Goal: Communication & Community: Answer question/provide support

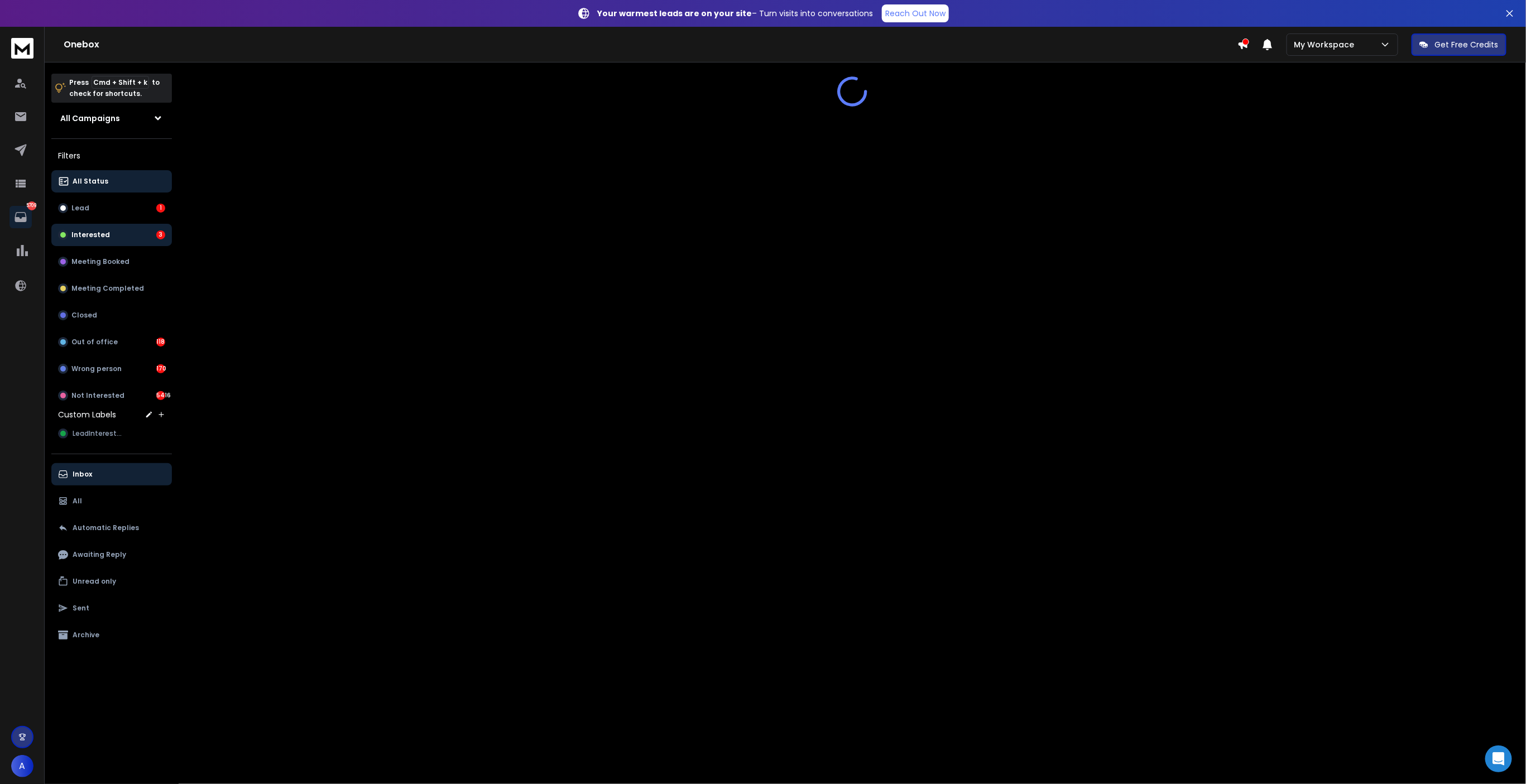
click at [133, 236] on button "Interested 3" at bounding box center [111, 235] width 120 height 22
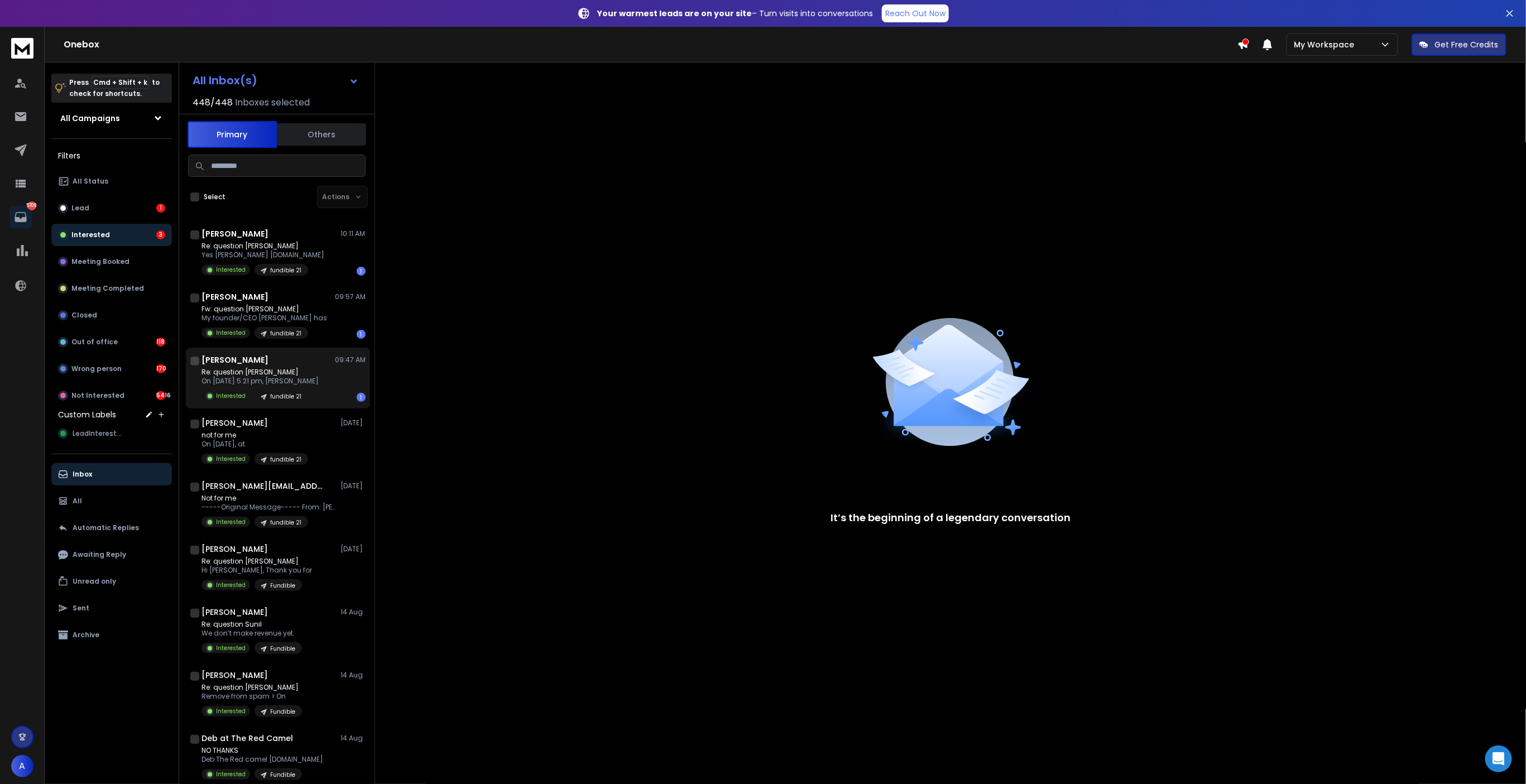
click at [299, 366] on div "[PERSON_NAME] 09:47 AM Re: question [PERSON_NAME] On [DATE] 5:21 pm, [PERSON_NA…" at bounding box center [283, 378] width 164 height 48
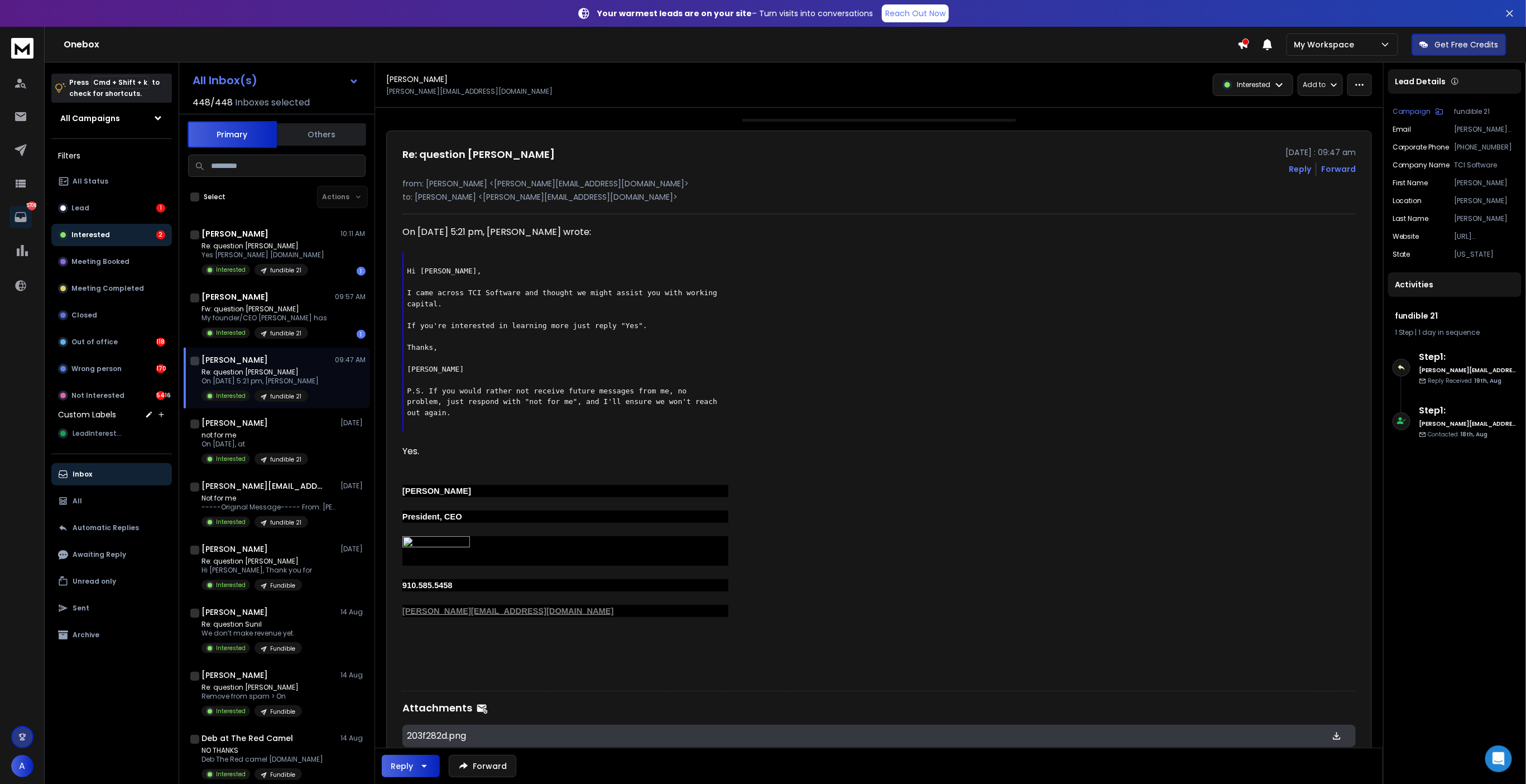
scroll to position [16, 0]
click at [1249, 84] on p "Interested" at bounding box center [1254, 84] width 33 height 9
click at [1246, 248] on p "LeadInterested" at bounding box center [1265, 253] width 59 height 11
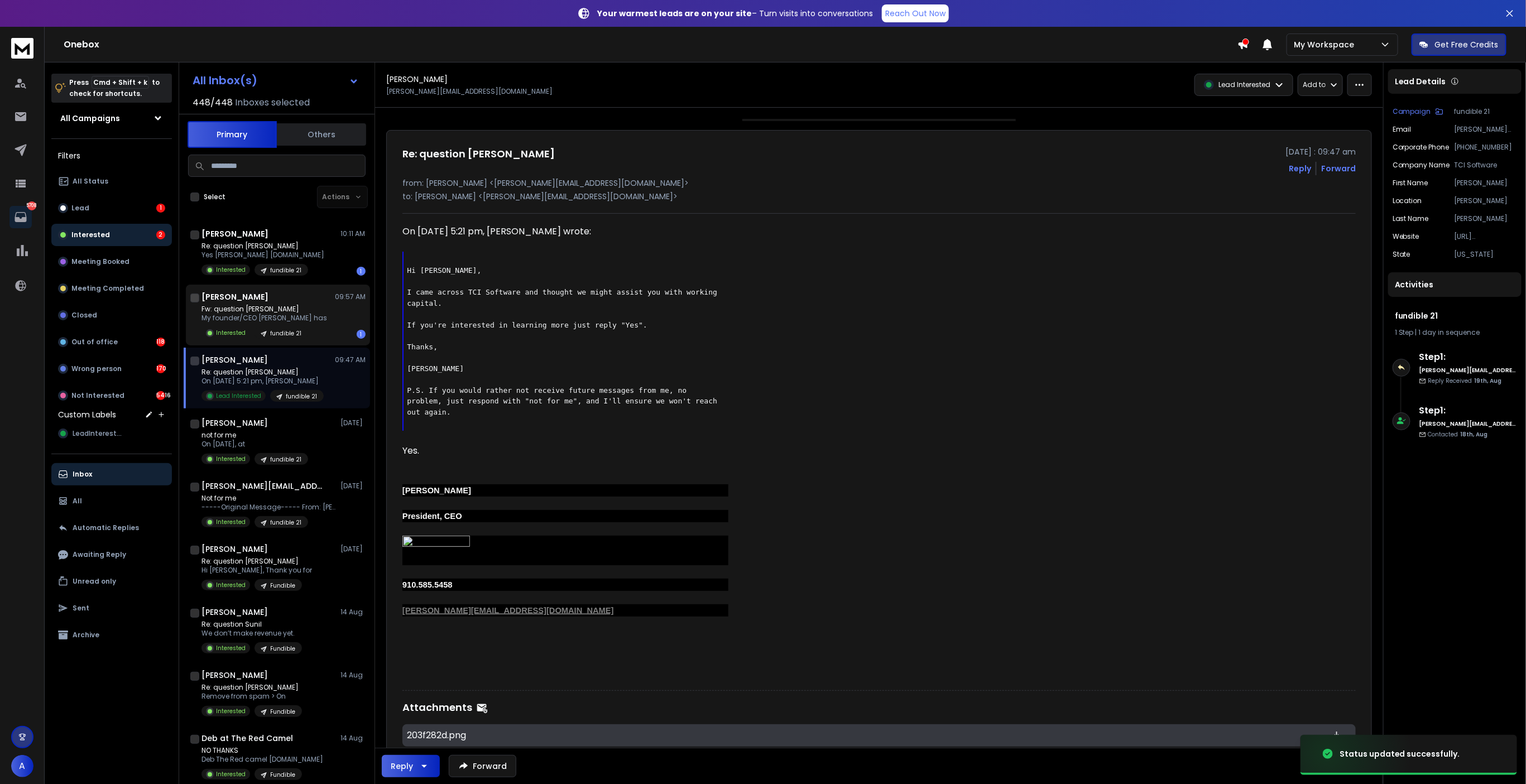
click at [257, 336] on div "fundible 21" at bounding box center [281, 333] width 53 height 12
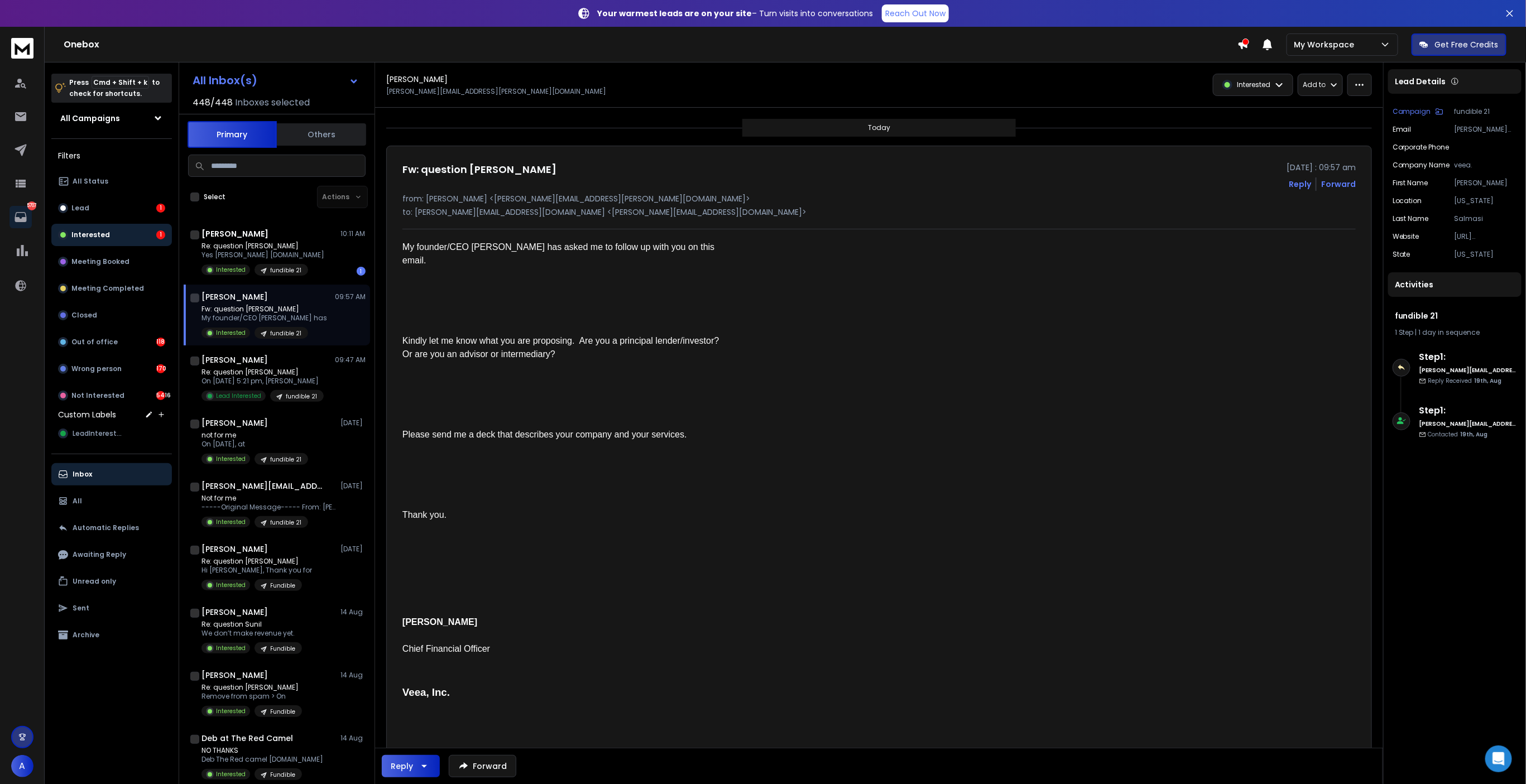
click at [1229, 88] on div at bounding box center [1227, 84] width 10 height 10
click at [1234, 252] on div "LeadInterested" at bounding box center [1258, 253] width 73 height 11
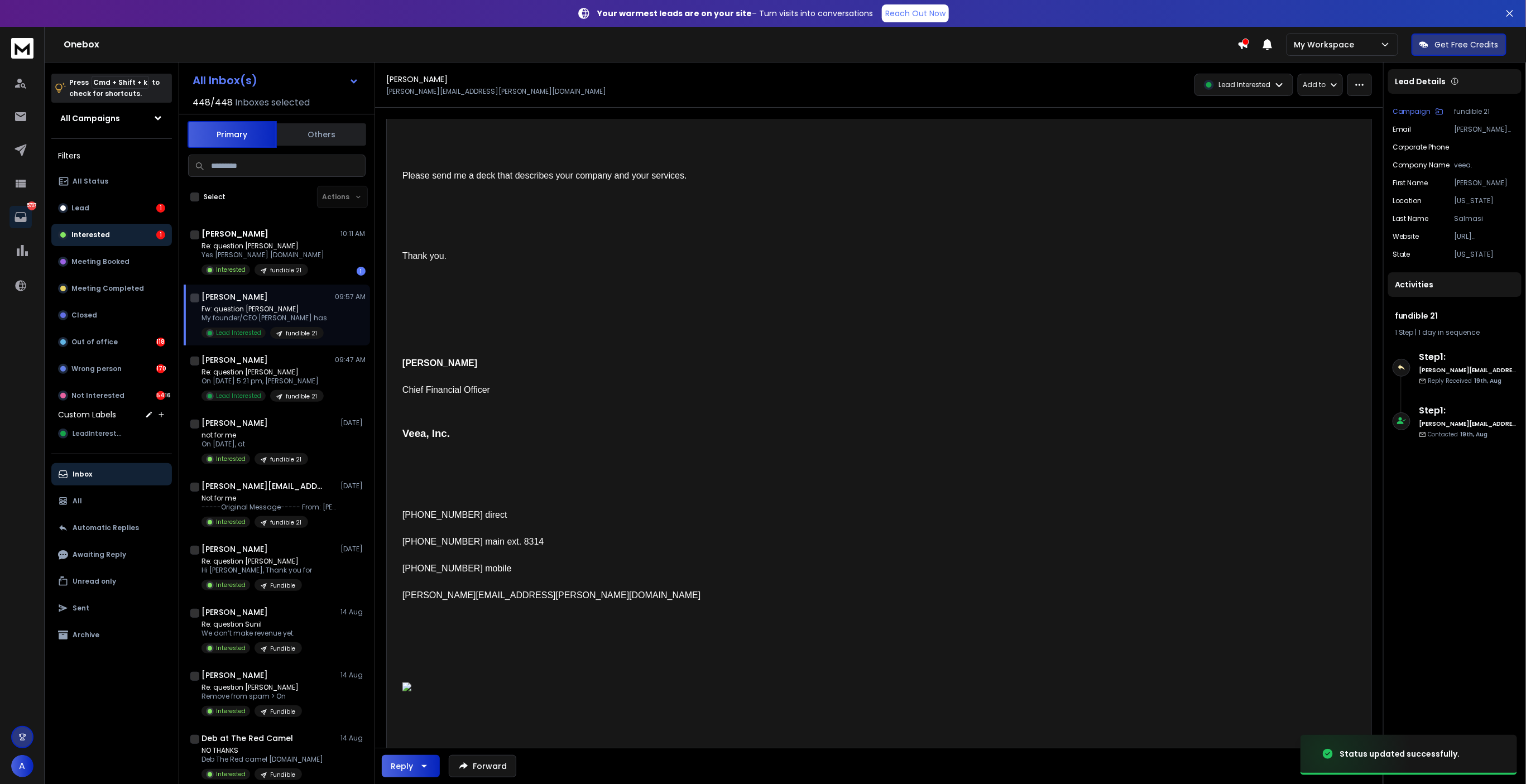
scroll to position [294, 0]
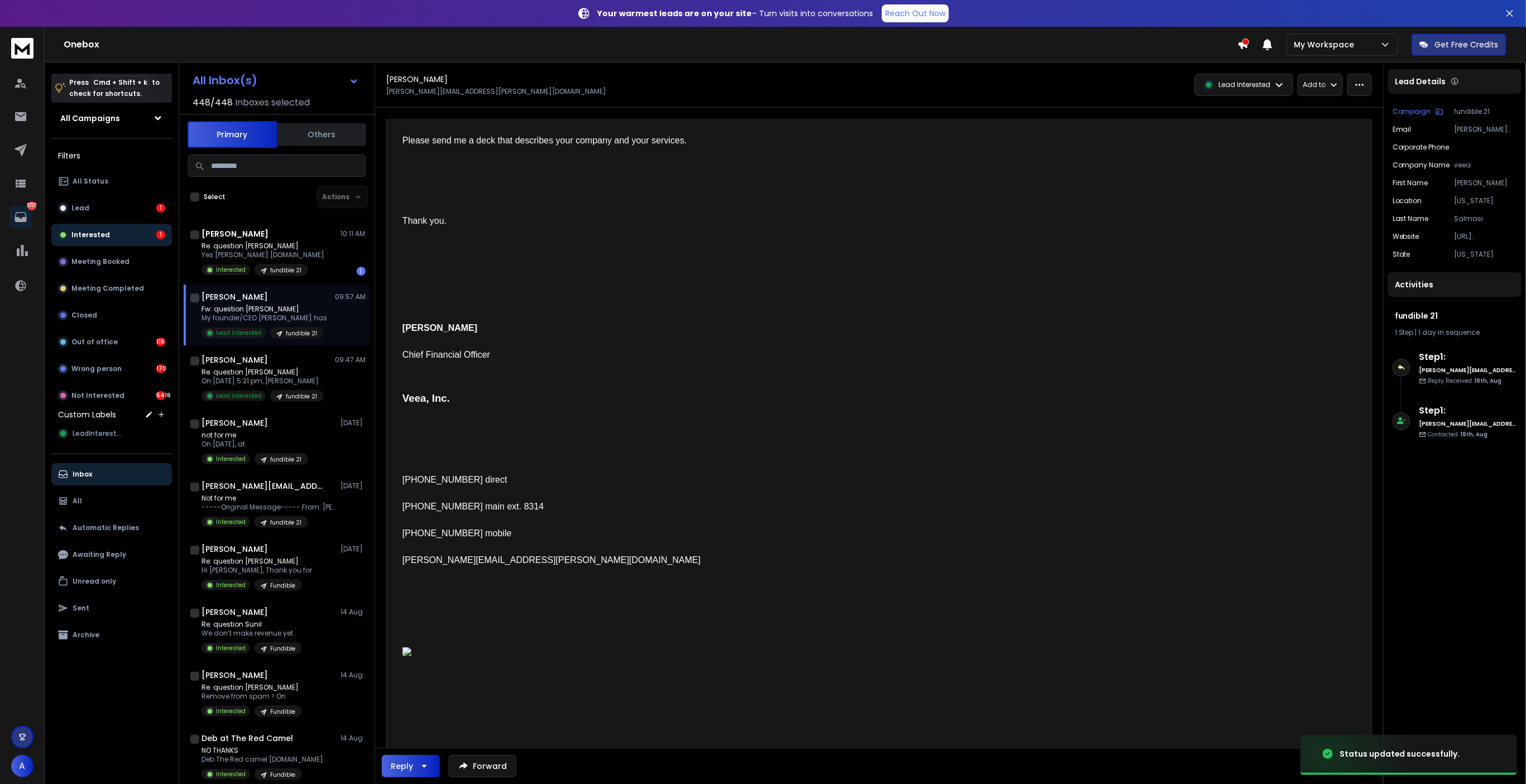
click at [416, 404] on b "Veea, Inc." at bounding box center [426, 398] width 48 height 12
drag, startPoint x: 416, startPoint y: 451, endPoint x: 445, endPoint y: 454, distance: 29.2
click at [445, 404] on b "Veea, Inc." at bounding box center [426, 398] width 48 height 12
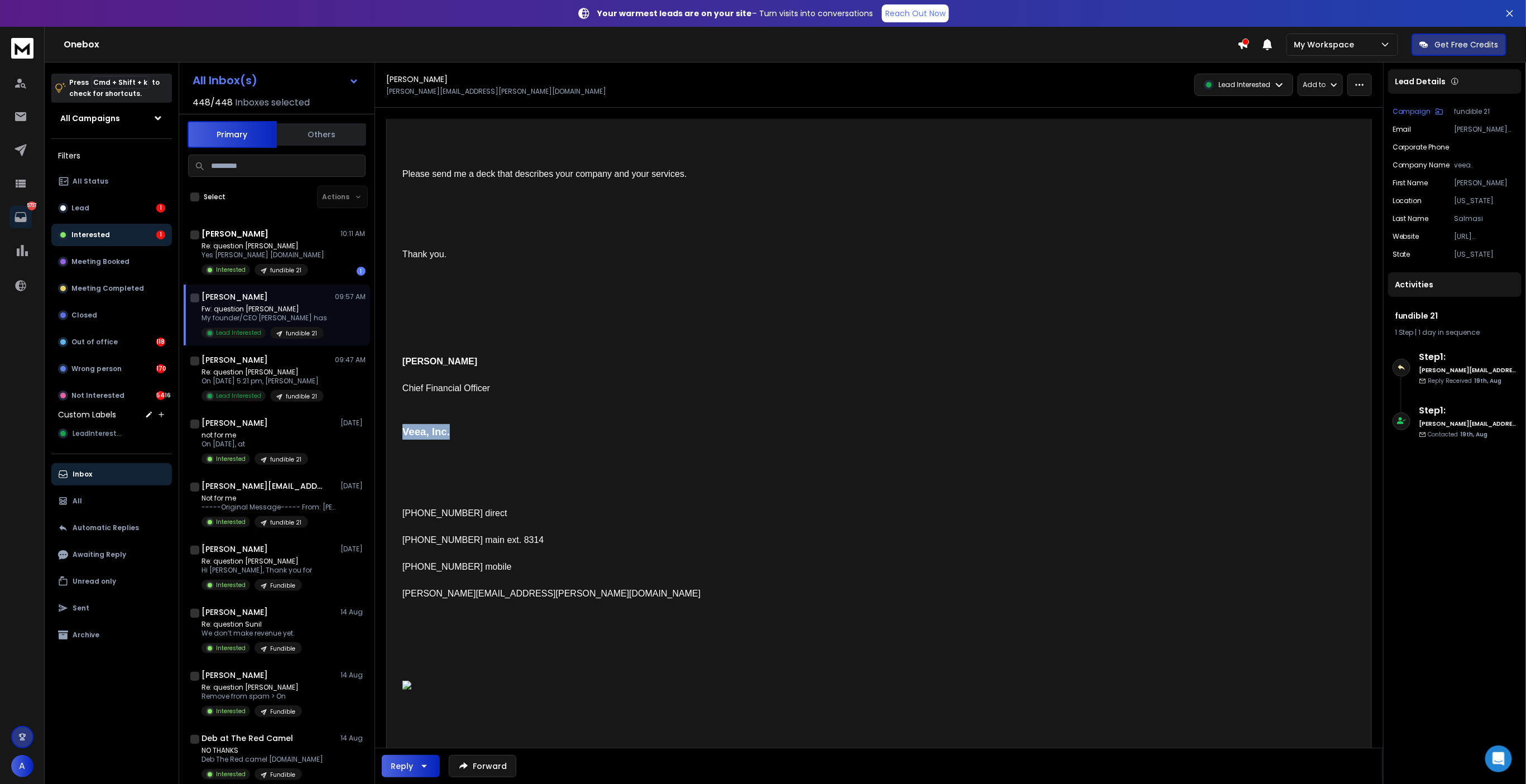
scroll to position [234, 0]
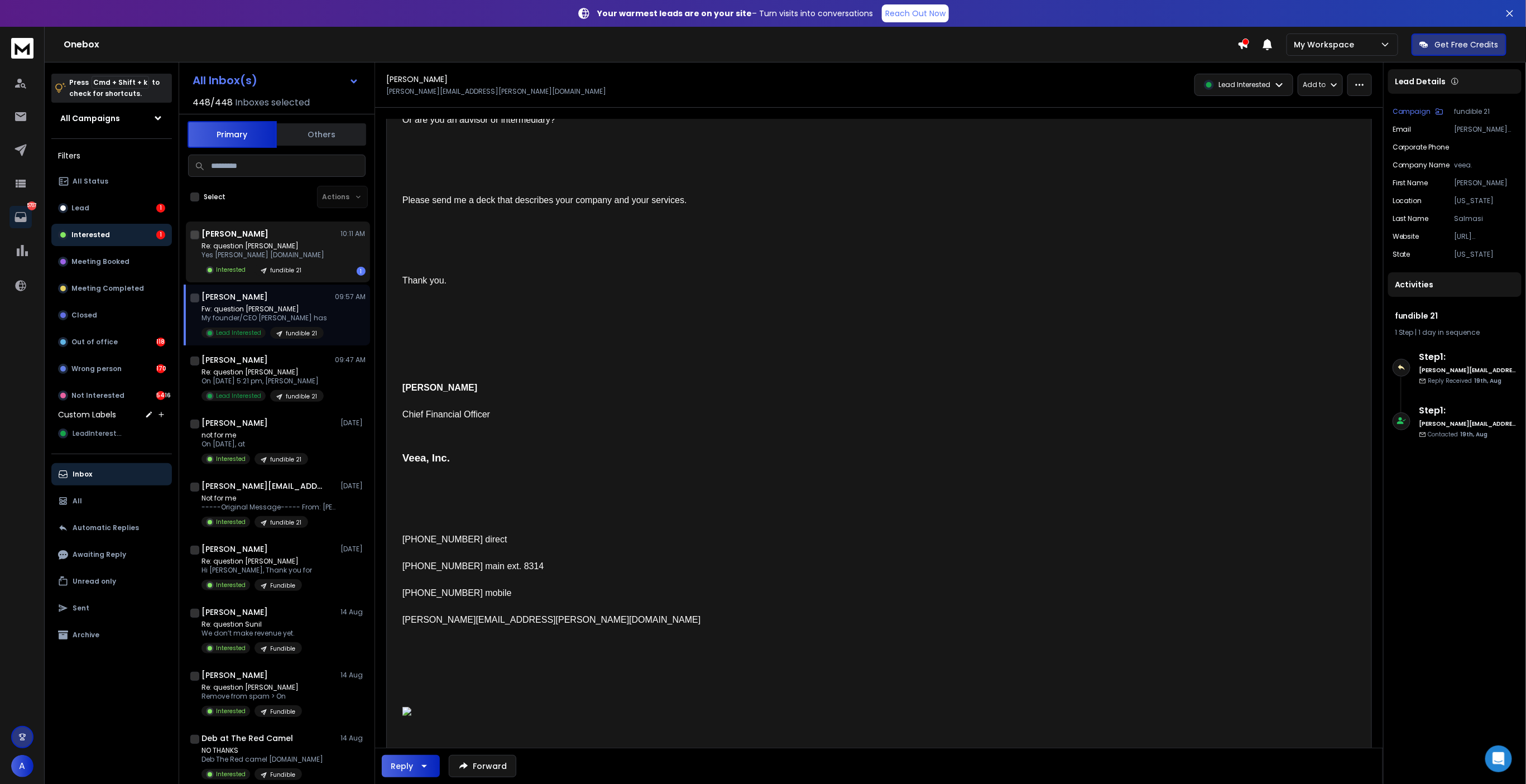
click at [298, 248] on p "Re: question [PERSON_NAME]" at bounding box center [263, 246] width 123 height 9
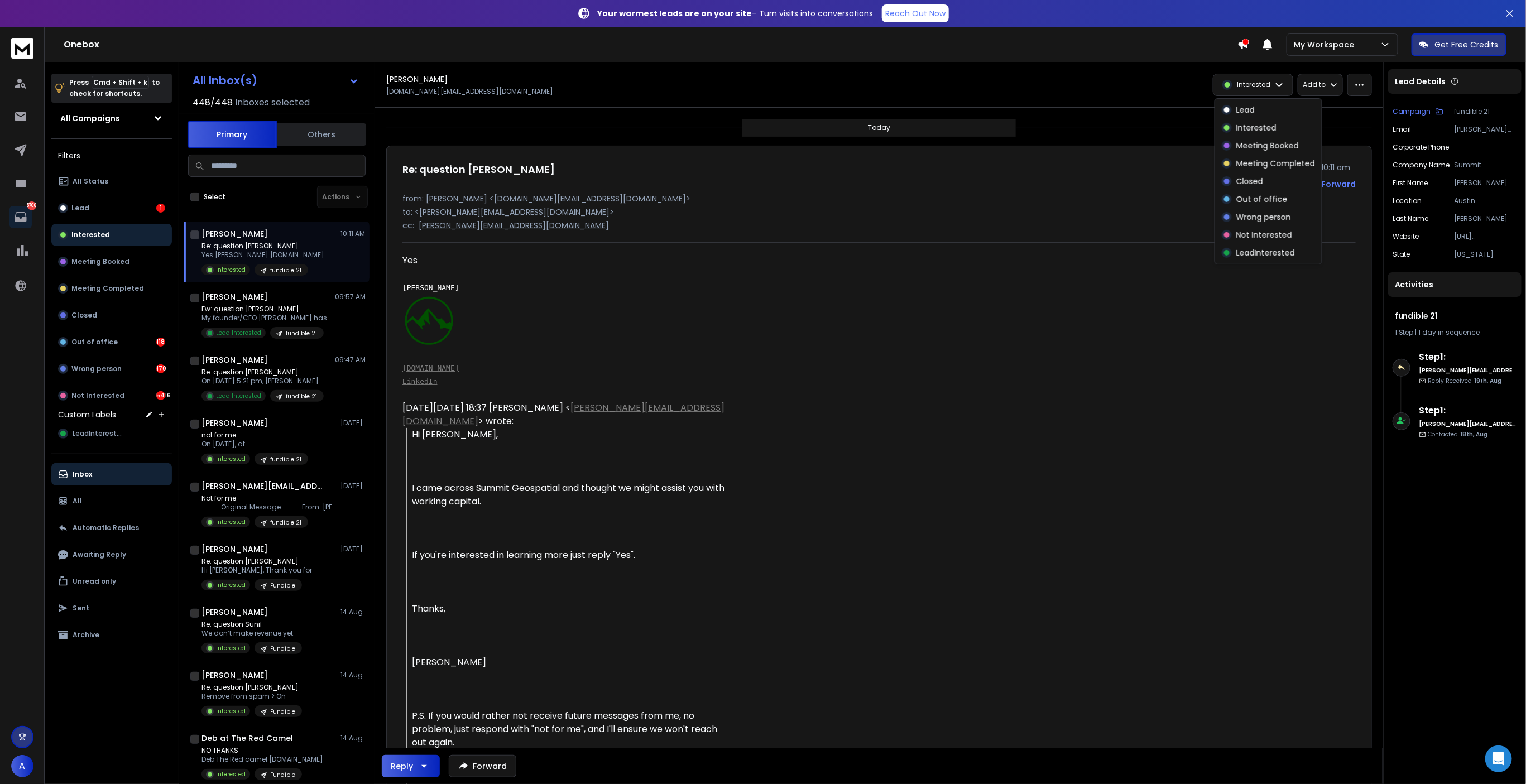
click at [1244, 86] on p "Interested" at bounding box center [1254, 84] width 33 height 9
click at [1254, 259] on div "LeadInterested" at bounding box center [1269, 253] width 102 height 18
